Goal: Task Accomplishment & Management: Manage account settings

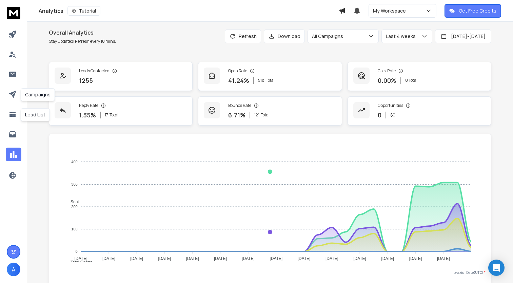
scroll to position [181, 0]
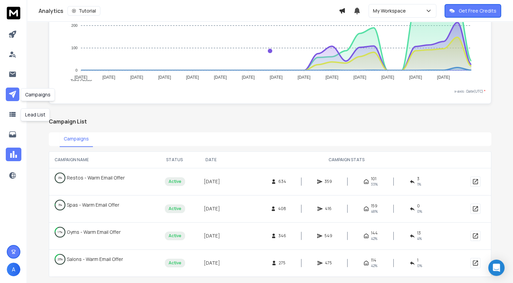
click at [14, 96] on icon at bounding box center [12, 94] width 7 height 7
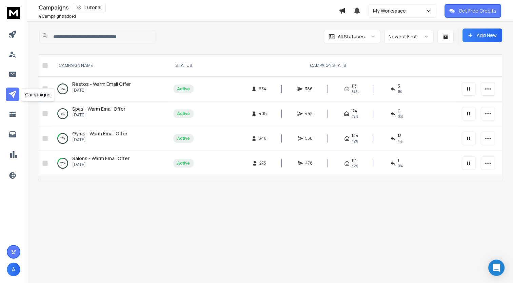
click at [172, 217] on div "Campaigns 4 Campaigns Added All Statuses Newest First Add New CAMPAIGN NAME STA…" at bounding box center [270, 169] width 464 height 283
click at [11, 135] on icon at bounding box center [12, 134] width 7 height 6
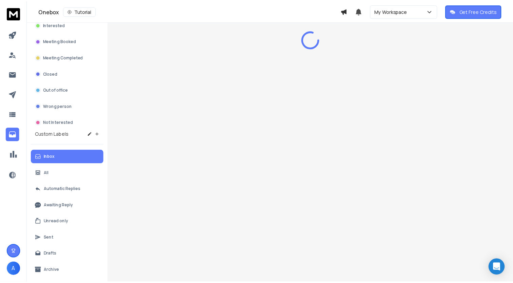
scroll to position [107, 0]
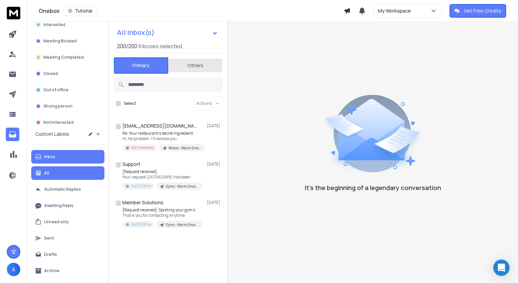
click at [53, 168] on button "All" at bounding box center [67, 173] width 73 height 14
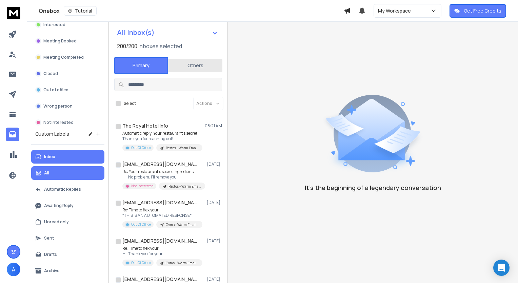
click at [65, 157] on button "Inbox" at bounding box center [67, 157] width 73 height 14
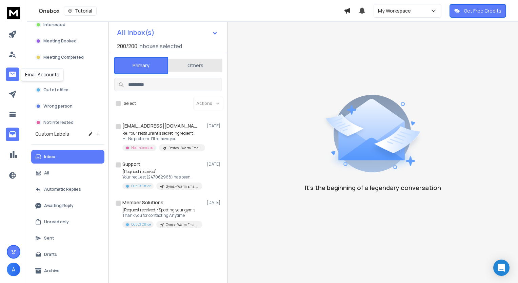
click at [14, 74] on icon at bounding box center [12, 74] width 7 height 5
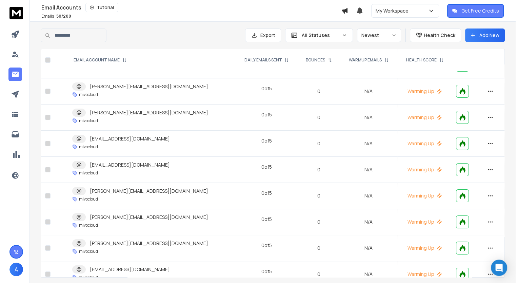
scroll to position [170, 0]
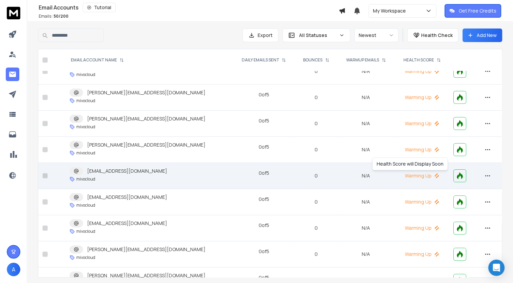
click at [399, 177] on p "Warming Up" at bounding box center [422, 175] width 46 height 7
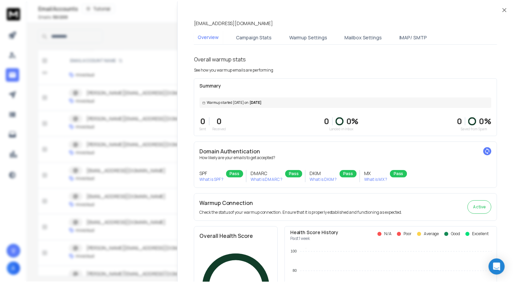
scroll to position [203, 0]
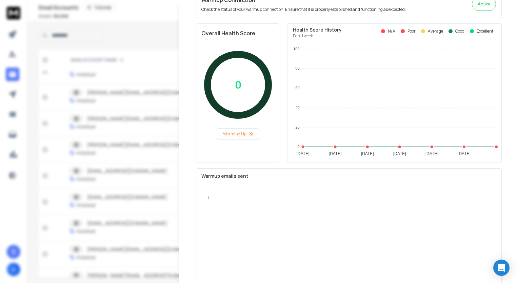
click at [117, 195] on div at bounding box center [259, 141] width 518 height 283
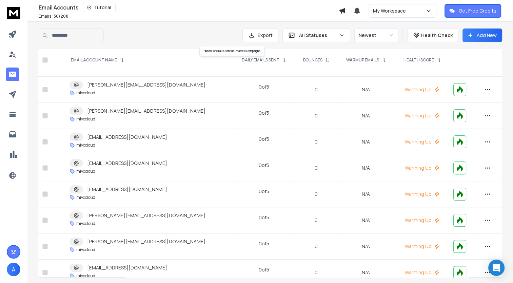
click at [252, 60] on div "DAILY EMAILS SENT" at bounding box center [264, 59] width 52 height 5
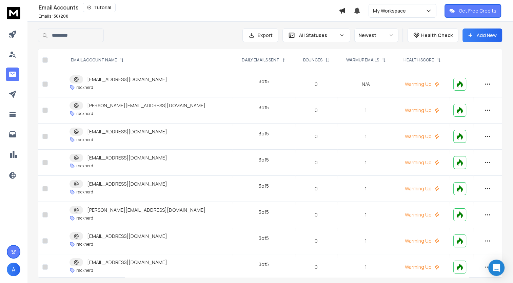
click at [282, 60] on icon at bounding box center [284, 60] width 4 height 4
click at [259, 60] on div "DAILY EMAILS SENT" at bounding box center [264, 59] width 52 height 5
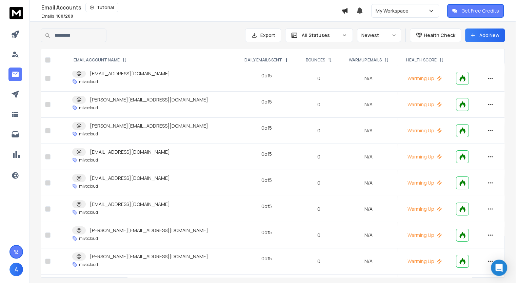
scroll to position [2210, 0]
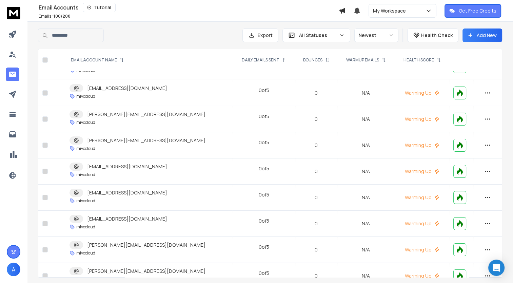
click at [344, 35] on icon at bounding box center [341, 35] width 5 height 5
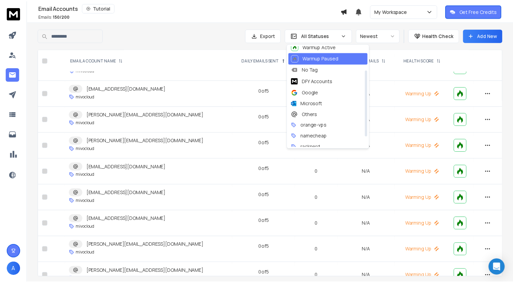
scroll to position [53, 0]
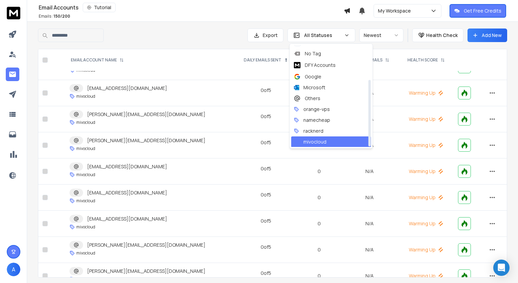
click at [314, 143] on div "mivocloud" at bounding box center [310, 141] width 33 height 7
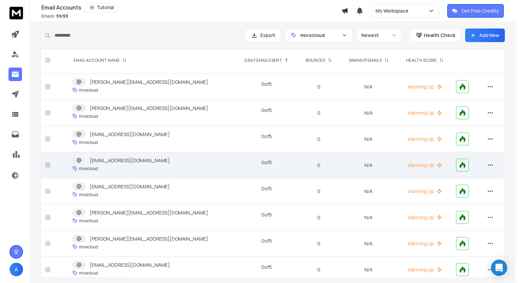
scroll to position [1335, 0]
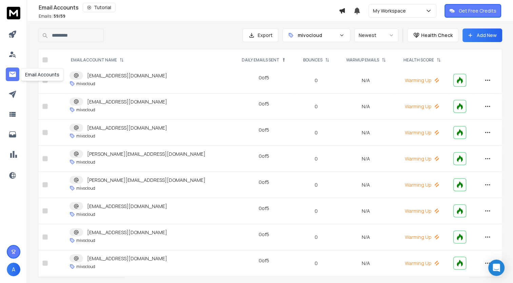
click at [16, 77] on icon at bounding box center [12, 74] width 8 height 8
click at [16, 93] on icon at bounding box center [12, 94] width 8 height 8
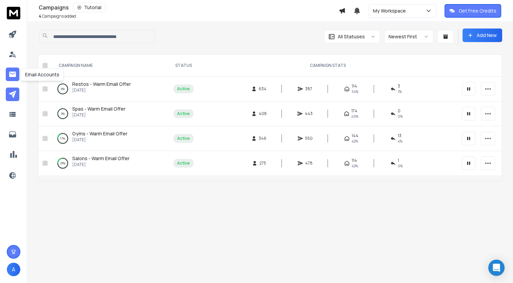
click at [15, 76] on icon at bounding box center [12, 74] width 7 height 5
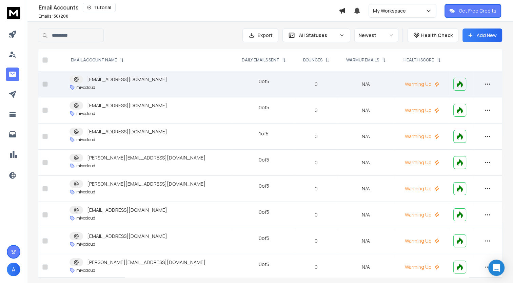
click at [102, 79] on p "[EMAIL_ADDRESS][DOMAIN_NAME]" at bounding box center [127, 79] width 80 height 7
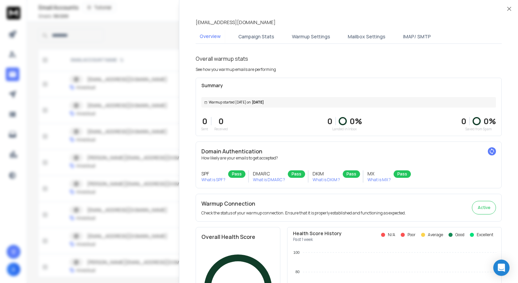
click at [149, 48] on div at bounding box center [259, 141] width 518 height 283
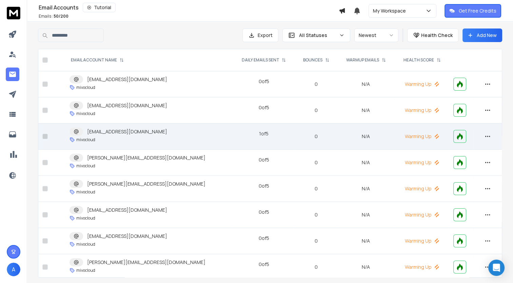
click at [112, 134] on p "[EMAIL_ADDRESS][DOMAIN_NAME]" at bounding box center [127, 131] width 80 height 7
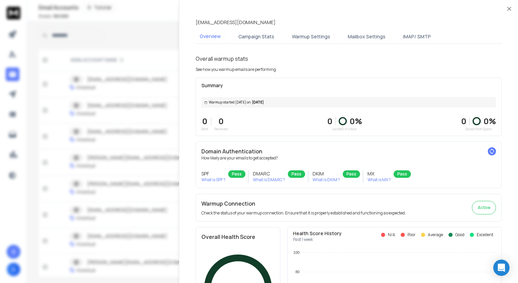
click at [360, 36] on button "Mailbox Settings" at bounding box center [367, 36] width 46 height 15
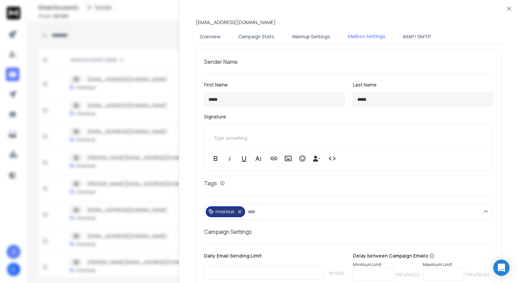
click at [407, 36] on button "IMAP/ SMTP" at bounding box center [417, 36] width 36 height 15
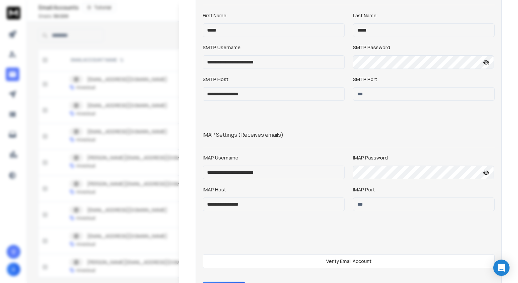
scroll to position [106, 0]
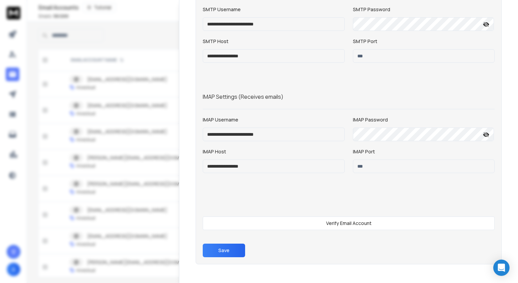
click at [236, 252] on button "Save" at bounding box center [224, 250] width 42 height 14
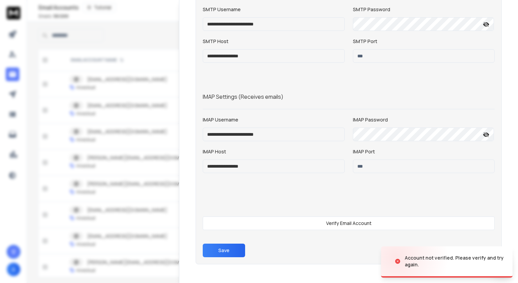
click at [228, 249] on button "Save" at bounding box center [224, 250] width 42 height 14
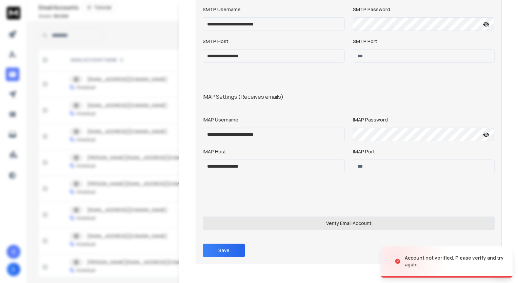
click at [289, 223] on button "Verify Email Account" at bounding box center [349, 223] width 292 height 14
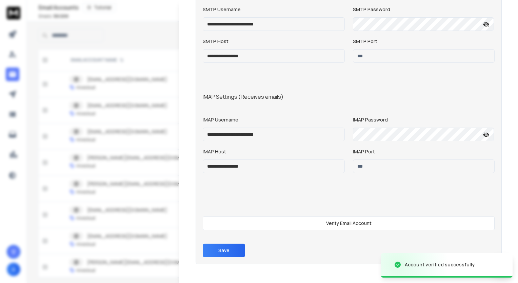
click at [222, 252] on button "Save" at bounding box center [224, 250] width 42 height 14
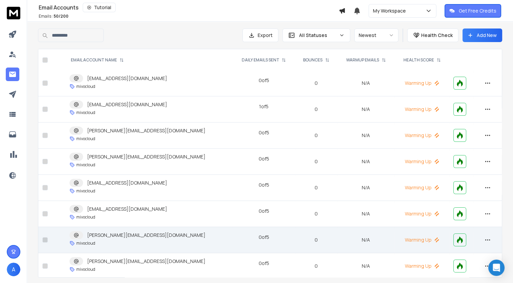
scroll to position [0, 0]
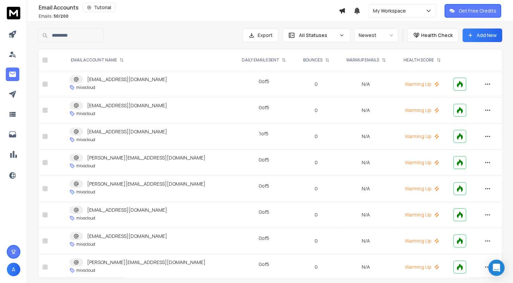
click at [180, 27] on div "Export All Statuses Newest Health Check Add New EMAIL ACCOUNT NAME DAILY EMAILS…" at bounding box center [270, 153] width 486 height 262
click at [8, 74] on icon at bounding box center [12, 74] width 8 height 8
click at [11, 91] on icon at bounding box center [12, 94] width 8 height 8
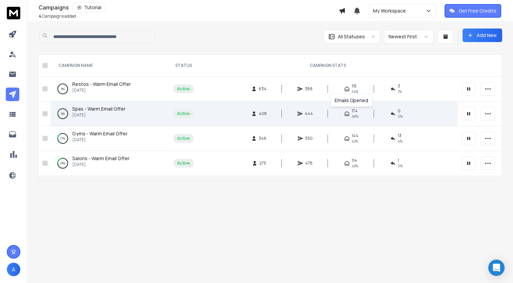
click at [354, 114] on span "48 %" at bounding box center [355, 116] width 7 height 5
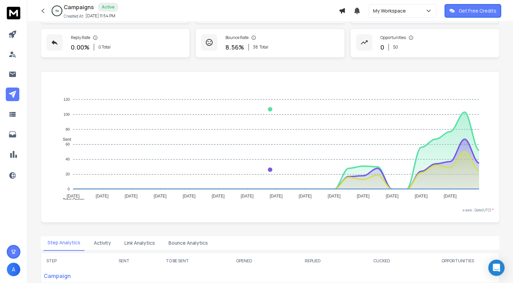
scroll to position [26, 0]
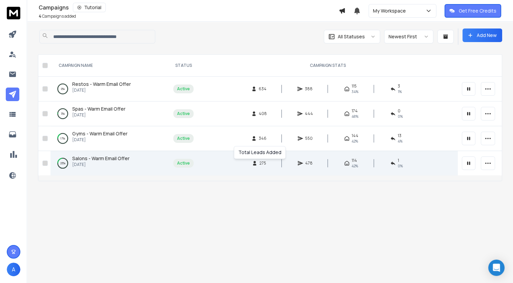
click at [264, 164] on span "275" at bounding box center [262, 162] width 7 height 5
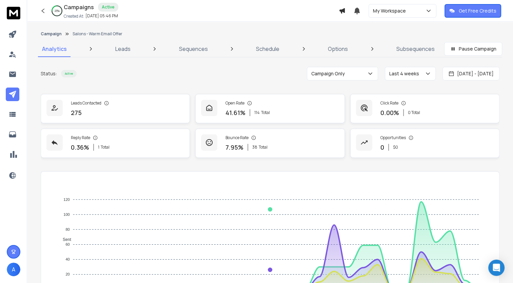
click at [38, 9] on div "23 % Campaigns Active Created At: [DATE] 05:46 PM My Workspace Get Free Credits" at bounding box center [256, 11] width 513 height 22
click at [40, 12] on icon at bounding box center [43, 11] width 6 height 6
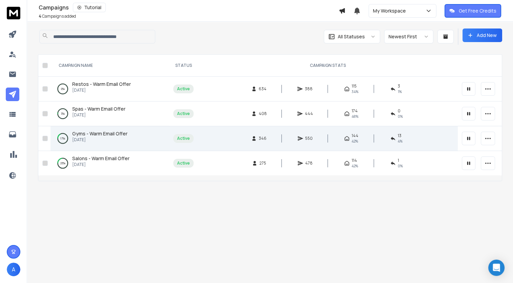
click at [117, 134] on span "Gyms - Warm Email Offer" at bounding box center [99, 133] width 55 height 6
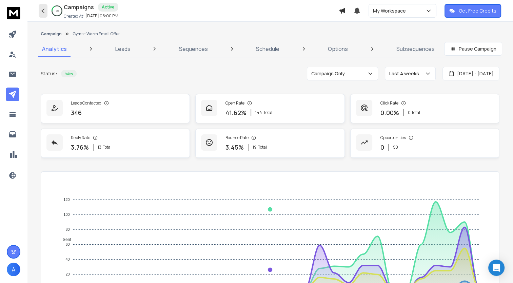
click at [43, 9] on icon at bounding box center [42, 10] width 3 height 4
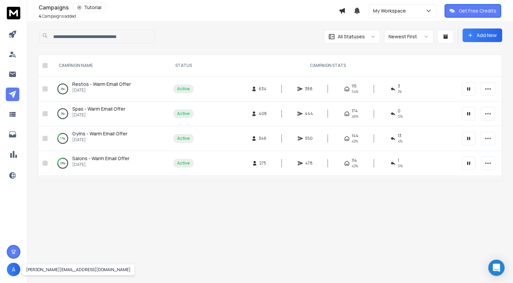
click at [11, 270] on span "A" at bounding box center [14, 269] width 14 height 14
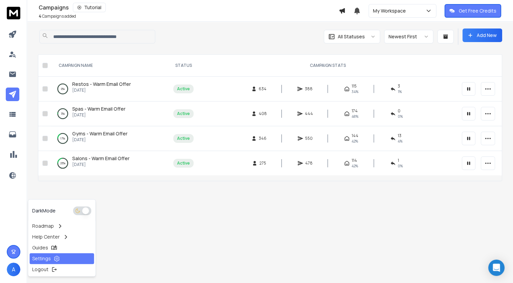
click at [60, 258] on div "Settings" at bounding box center [61, 258] width 64 height 11
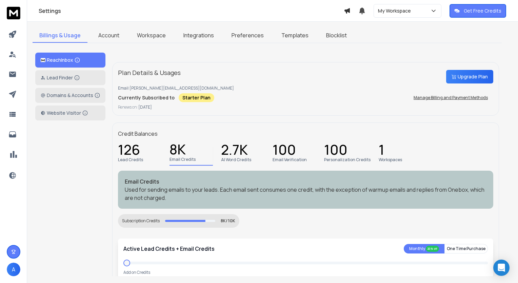
click at [182, 150] on p "8K" at bounding box center [178, 150] width 16 height 9
click at [133, 148] on p "126" at bounding box center [129, 150] width 22 height 9
click at [184, 147] on p "8K" at bounding box center [178, 150] width 16 height 9
click at [120, 151] on p "126" at bounding box center [129, 150] width 22 height 9
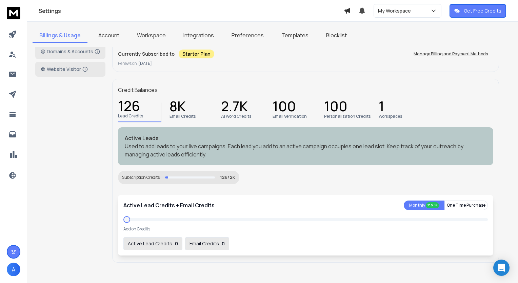
scroll to position [44, 0]
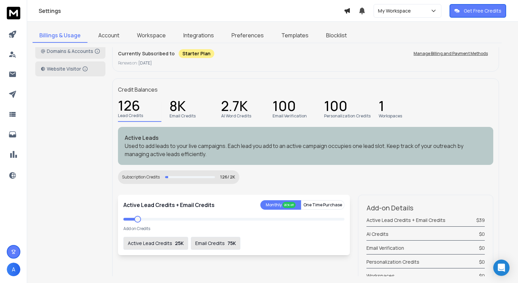
click at [141, 220] on span at bounding box center [137, 219] width 7 height 7
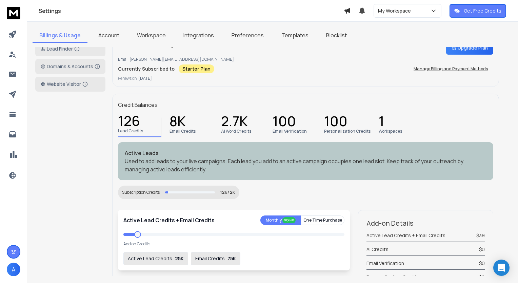
scroll to position [0, 0]
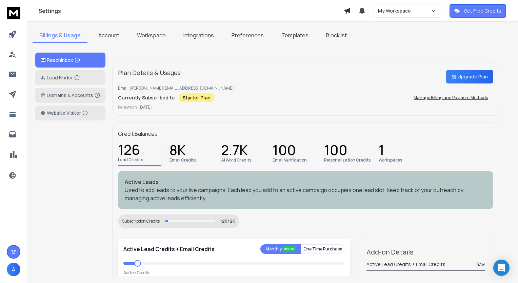
click at [467, 77] on button "Upgrade Plan" at bounding box center [469, 77] width 47 height 14
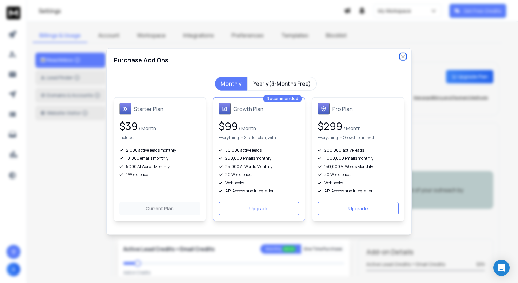
click at [403, 57] on icon "button" at bounding box center [403, 56] width 3 height 3
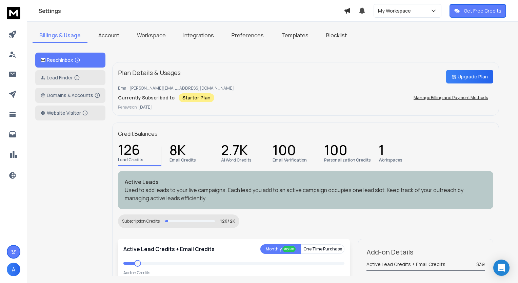
click at [452, 84] on div "Plan Details & Usages Upgrade Plan" at bounding box center [305, 77] width 375 height 18
click at [452, 80] on button "Upgrade Plan" at bounding box center [469, 77] width 47 height 14
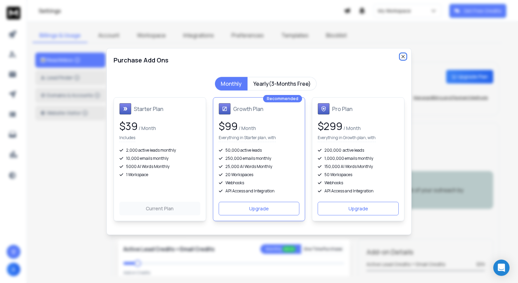
click at [402, 57] on icon "button" at bounding box center [402, 56] width 5 height 5
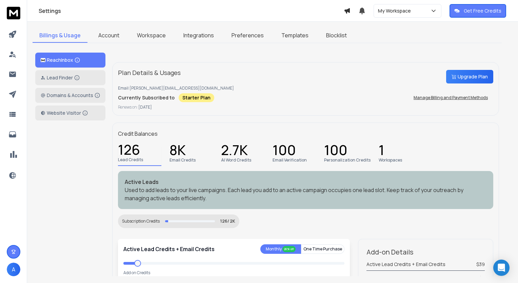
click at [279, 97] on div "Currently Subscribed to Starter Plan" at bounding box center [261, 98] width 286 height 14
click at [11, 97] on icon at bounding box center [12, 94] width 8 height 8
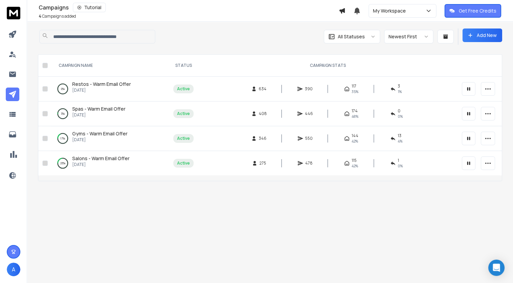
click at [423, 36] on button "Newest First" at bounding box center [408, 37] width 49 height 14
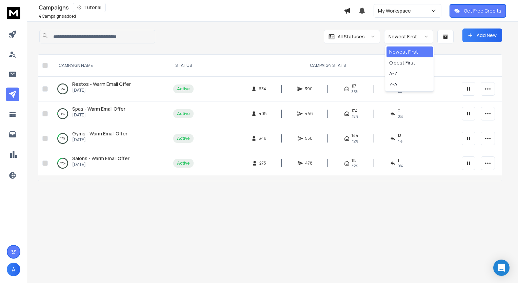
click at [401, 212] on div "Campaigns 4 Campaigns Added All Statuses Newest First Add New CAMPAIGN NAME STA…" at bounding box center [270, 169] width 464 height 283
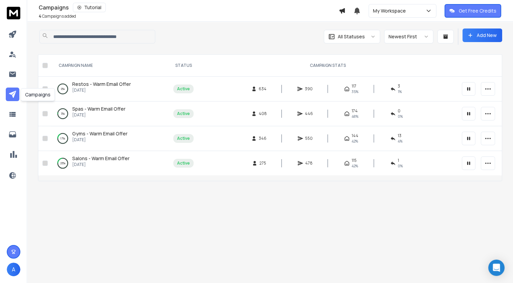
click at [11, 94] on icon at bounding box center [12, 94] width 7 height 7
click at [14, 76] on icon at bounding box center [12, 74] width 7 height 5
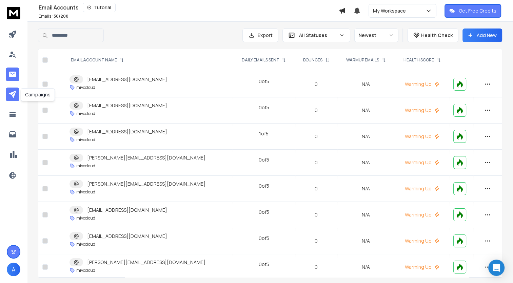
click at [11, 95] on icon at bounding box center [12, 94] width 8 height 8
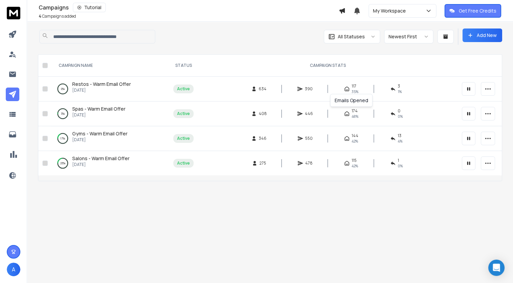
click at [314, 230] on div "Campaigns 4 Campaigns Added All Statuses Newest First Add New CAMPAIGN NAME STA…" at bounding box center [270, 169] width 464 height 283
click at [246, 15] on div "4 Campaigns added" at bounding box center [189, 16] width 300 height 5
